Goal: Communication & Community: Answer question/provide support

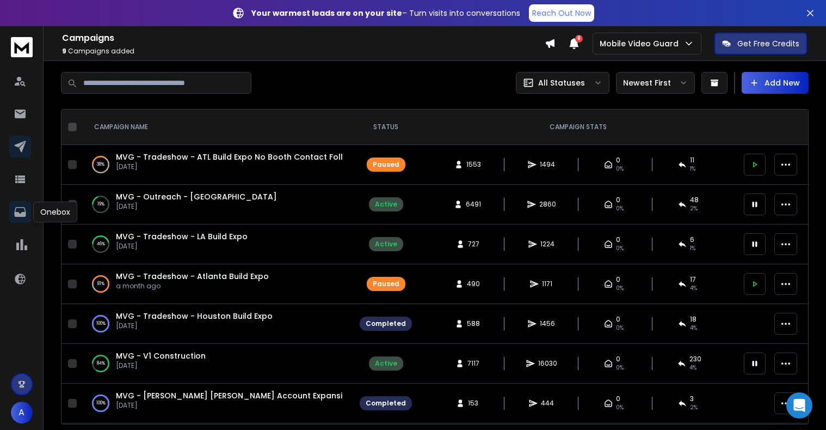
click at [25, 211] on icon at bounding box center [20, 211] width 13 height 13
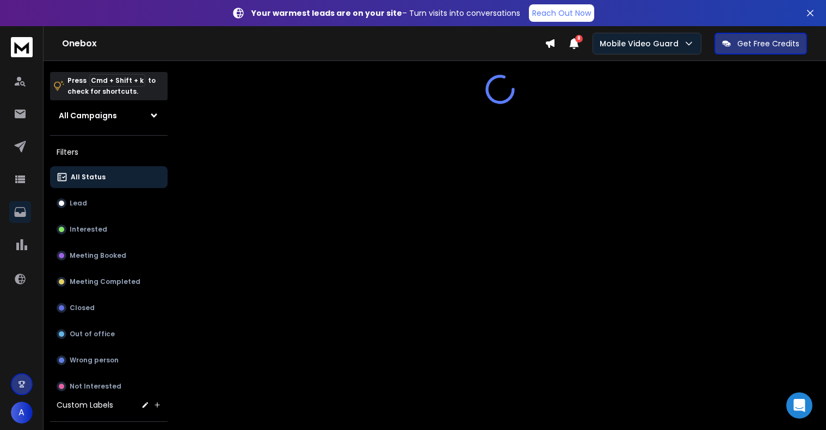
click at [648, 38] on p "Mobile Video Guard" at bounding box center [641, 43] width 83 height 11
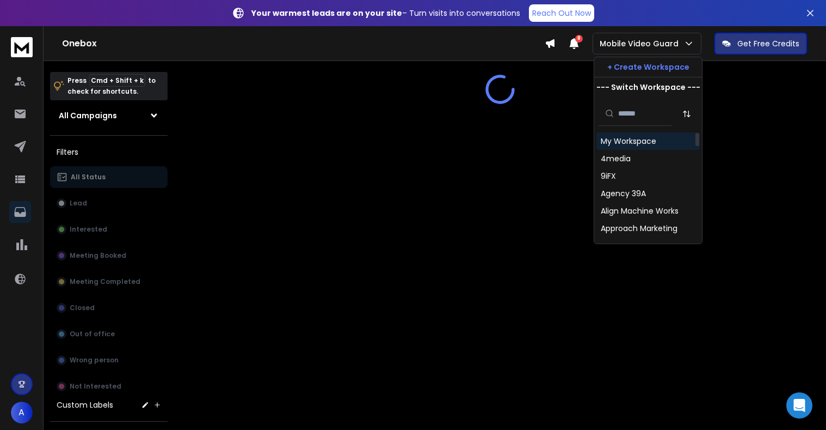
click at [638, 140] on div "My Workspace" at bounding box center [629, 141] width 56 height 11
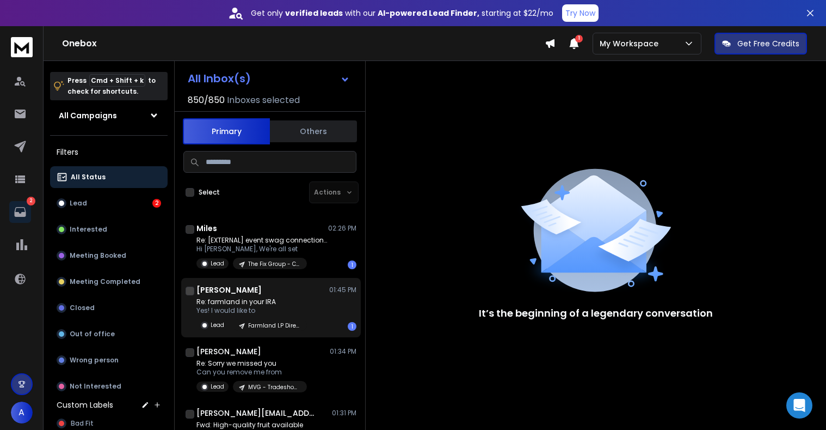
click at [278, 310] on p "Yes! I would like to" at bounding box center [252, 310] width 111 height 9
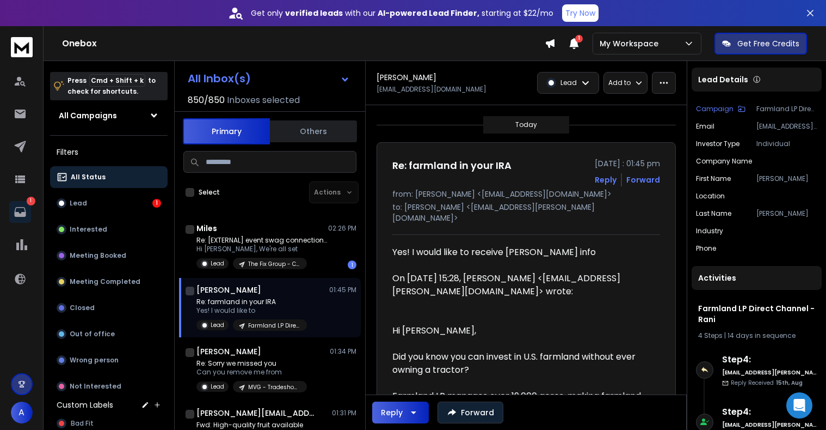
click at [474, 410] on button "Forward" at bounding box center [471, 412] width 66 height 22
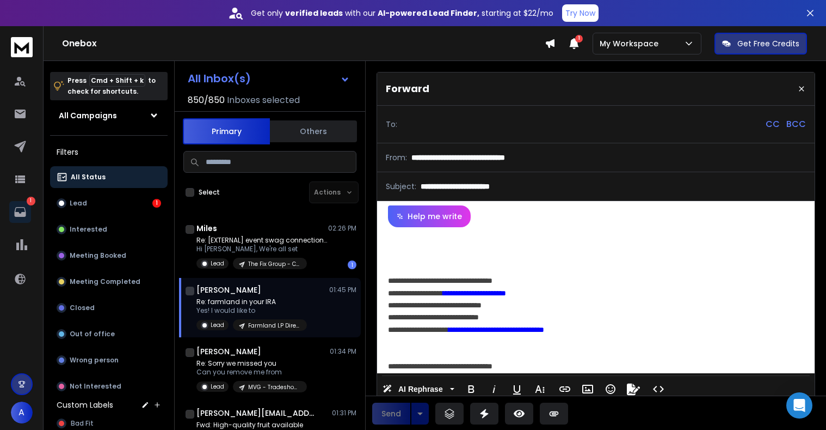
click at [449, 118] on input at bounding box center [440, 124] width 76 height 20
type input "**********"
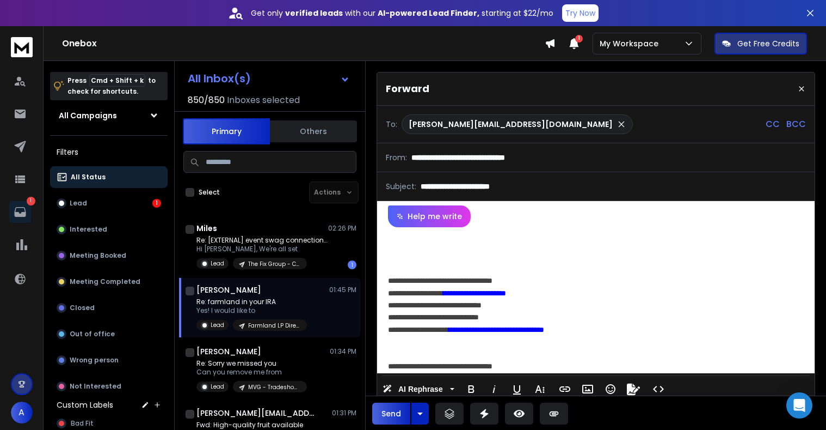
click at [773, 124] on p "CC" at bounding box center [773, 124] width 14 height 13
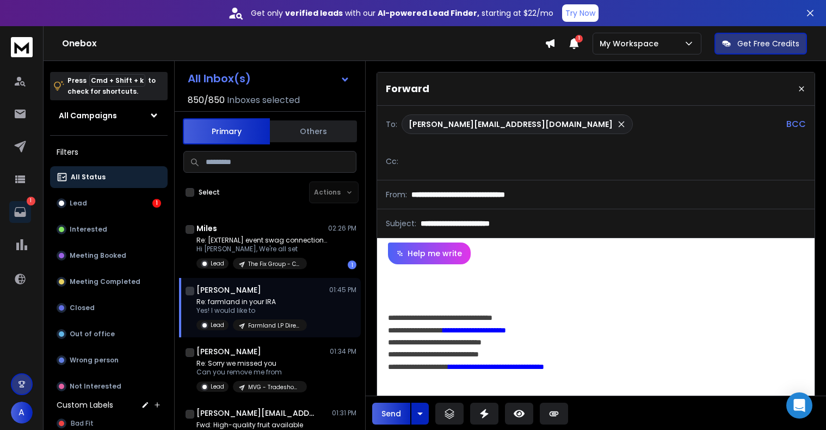
click at [386, 416] on button "Send" at bounding box center [391, 413] width 38 height 22
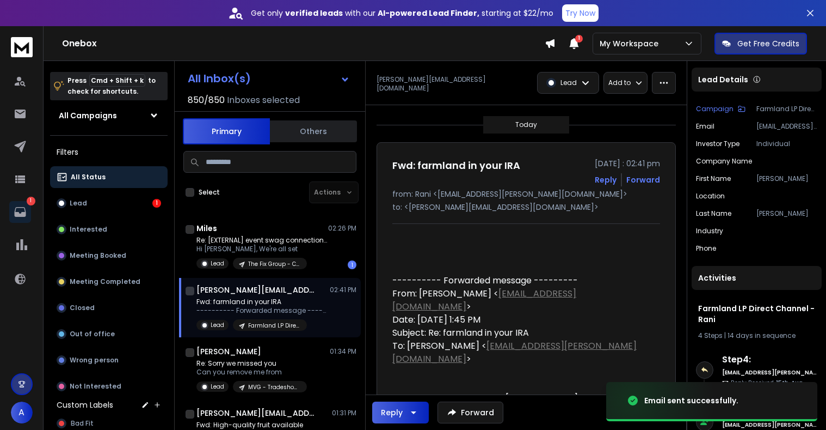
click at [579, 84] on div "Lead" at bounding box center [568, 82] width 61 height 21
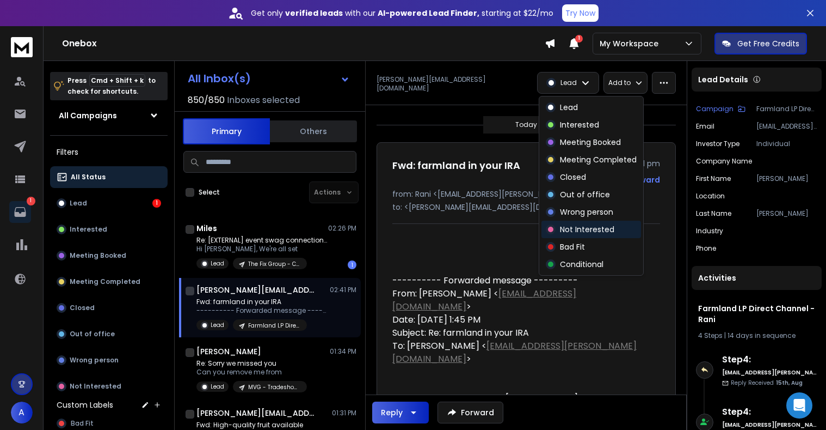
click at [587, 229] on p "Not Interested" at bounding box center [587, 229] width 54 height 11
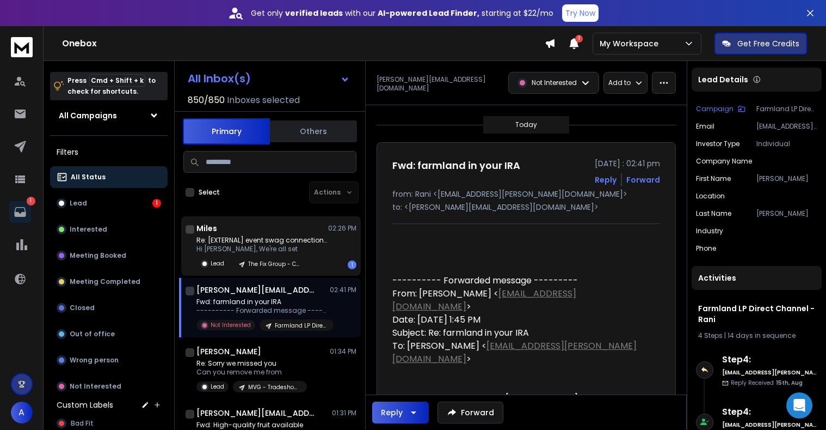
click at [274, 243] on p "Re: [EXTERNAL] event swag connections" at bounding box center [262, 240] width 131 height 9
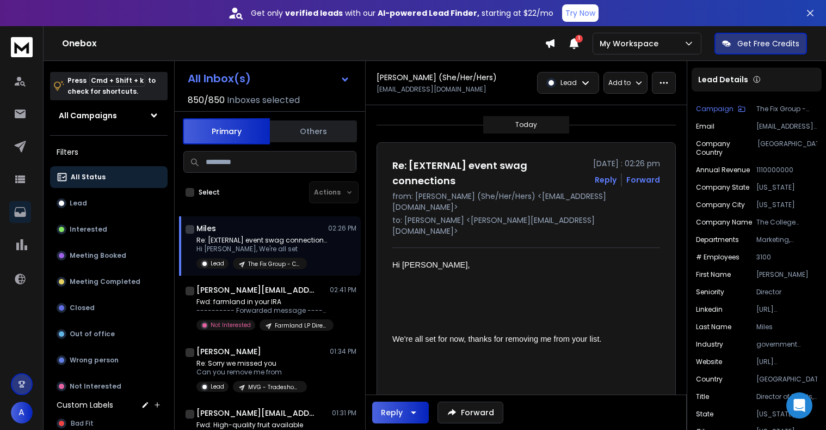
click at [565, 88] on div "Lead" at bounding box center [568, 82] width 61 height 21
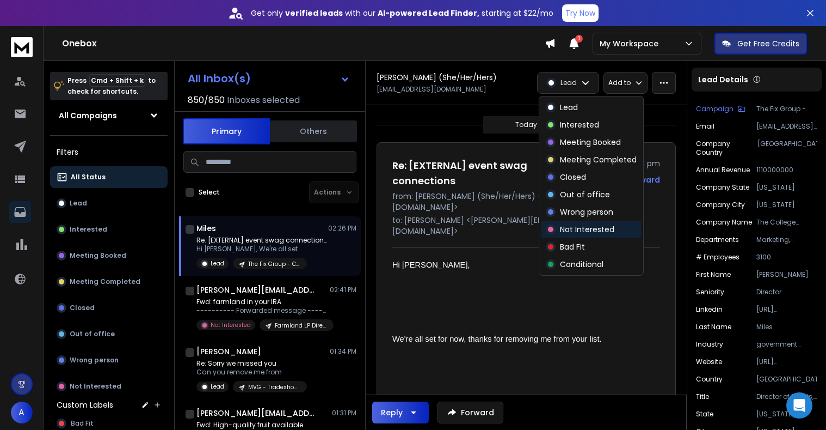
click at [579, 235] on div "Not Interested" at bounding box center [592, 228] width 100 height 17
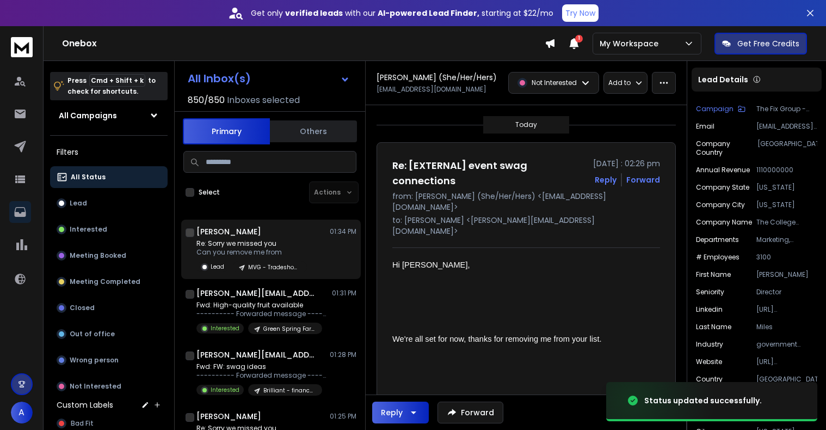
scroll to position [135, 0]
